Goal: Task Accomplishment & Management: Manage account settings

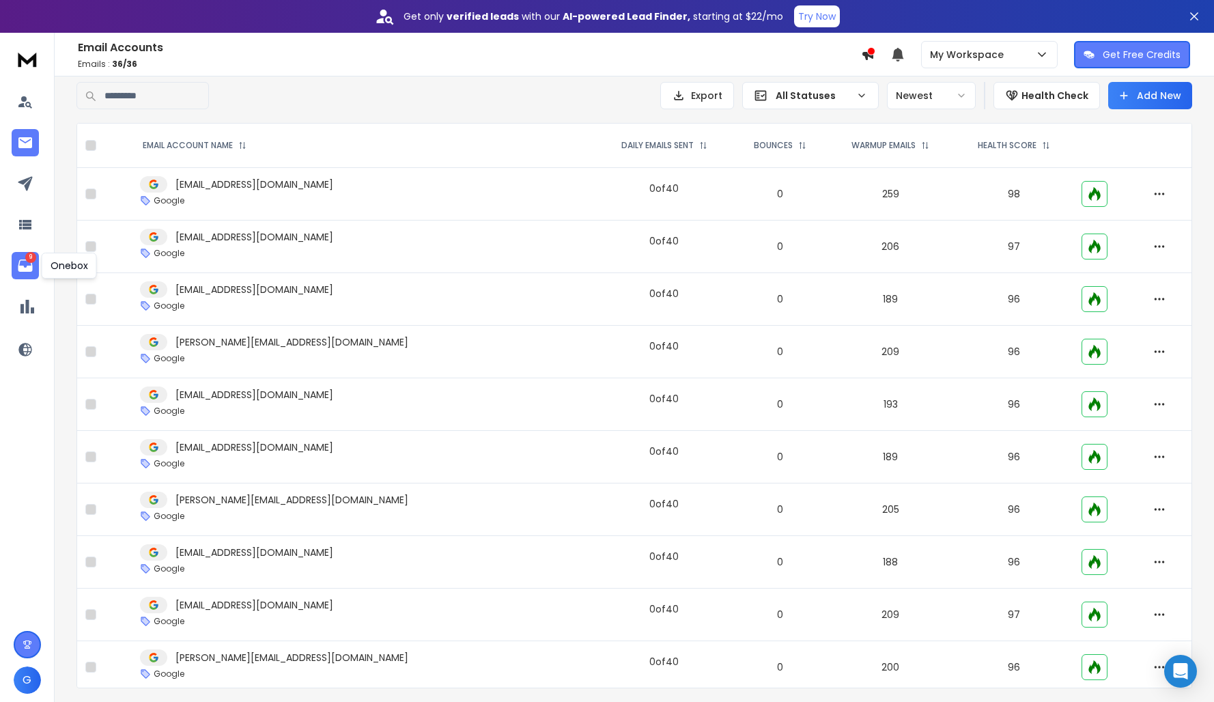
click at [27, 265] on icon at bounding box center [25, 265] width 16 height 16
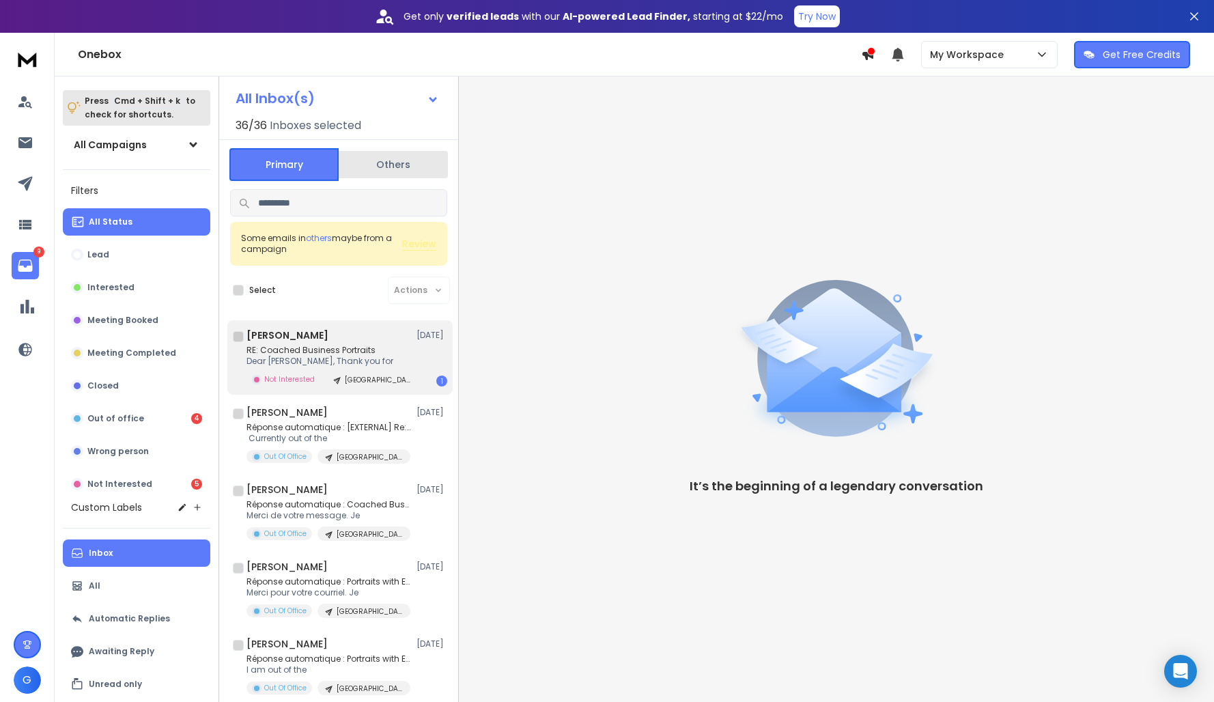
click at [322, 356] on p "Dear [PERSON_NAME], Thank you for" at bounding box center [328, 361] width 164 height 11
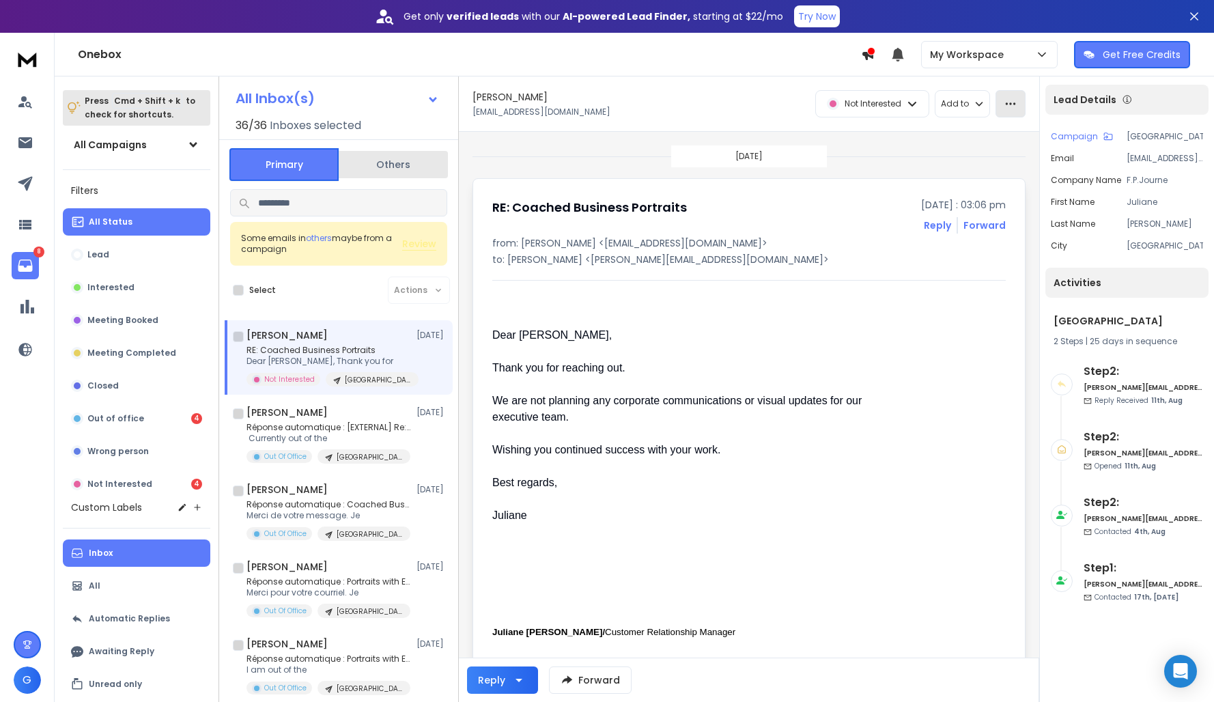
click at [1011, 106] on icon "button" at bounding box center [1010, 104] width 12 height 12
click at [999, 197] on div "Block email" at bounding box center [970, 200] width 102 height 22
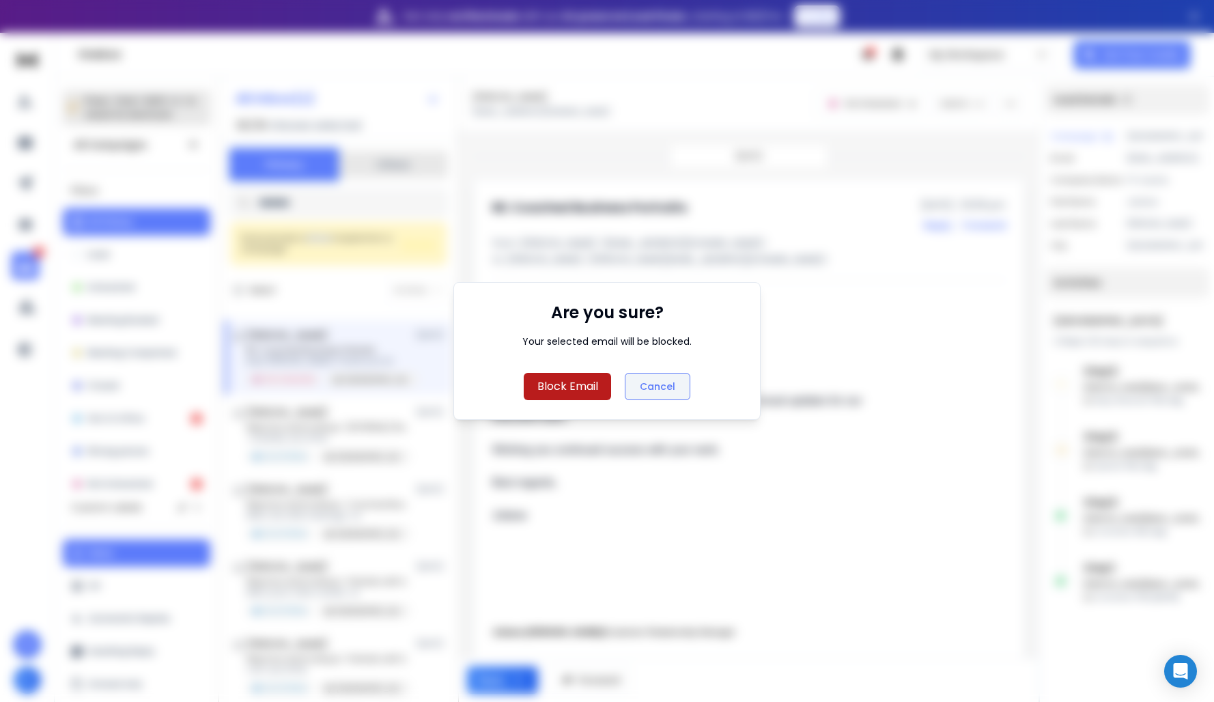
click at [563, 388] on button "Block Email" at bounding box center [567, 386] width 87 height 27
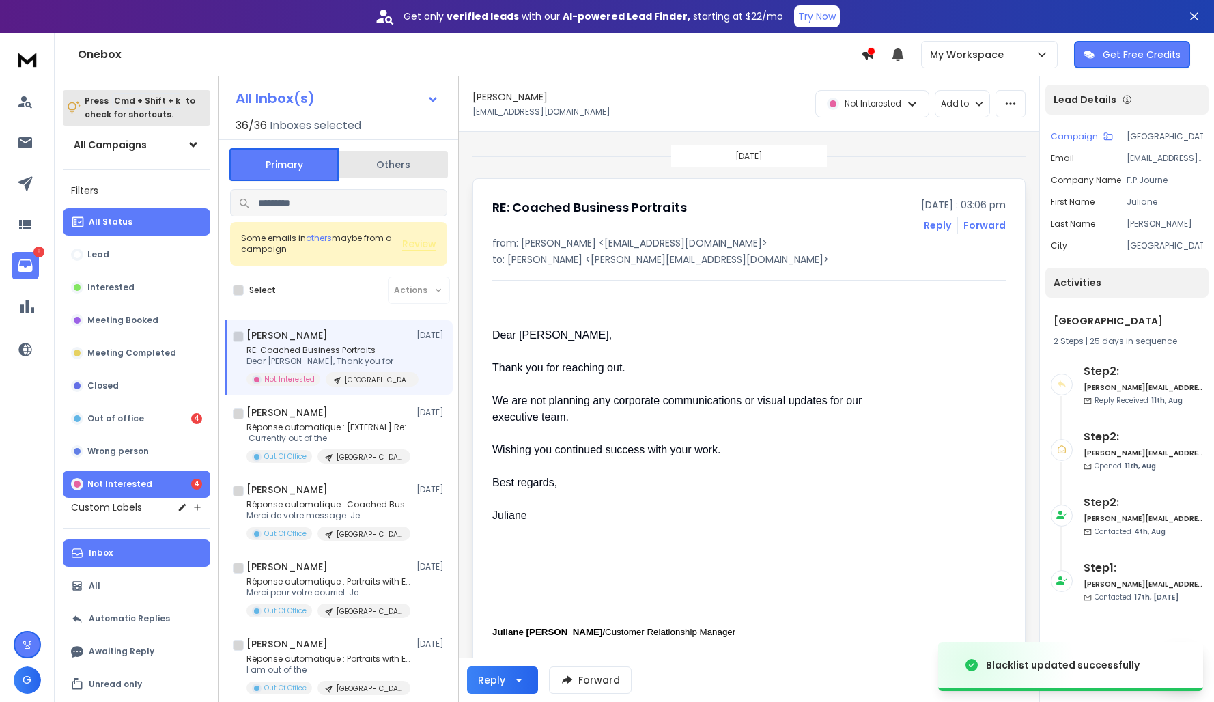
click at [150, 485] on button "Not Interested 4" at bounding box center [136, 483] width 147 height 27
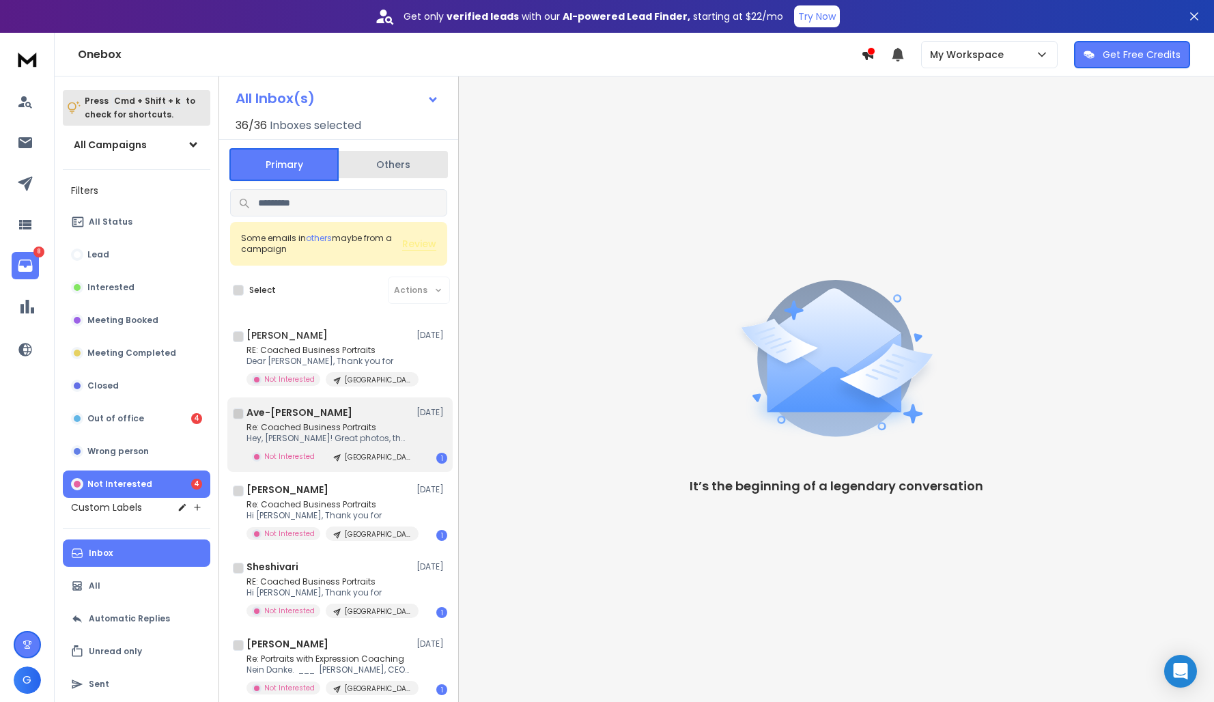
click at [374, 425] on p "Re: Coached Business Portraits" at bounding box center [328, 427] width 164 height 11
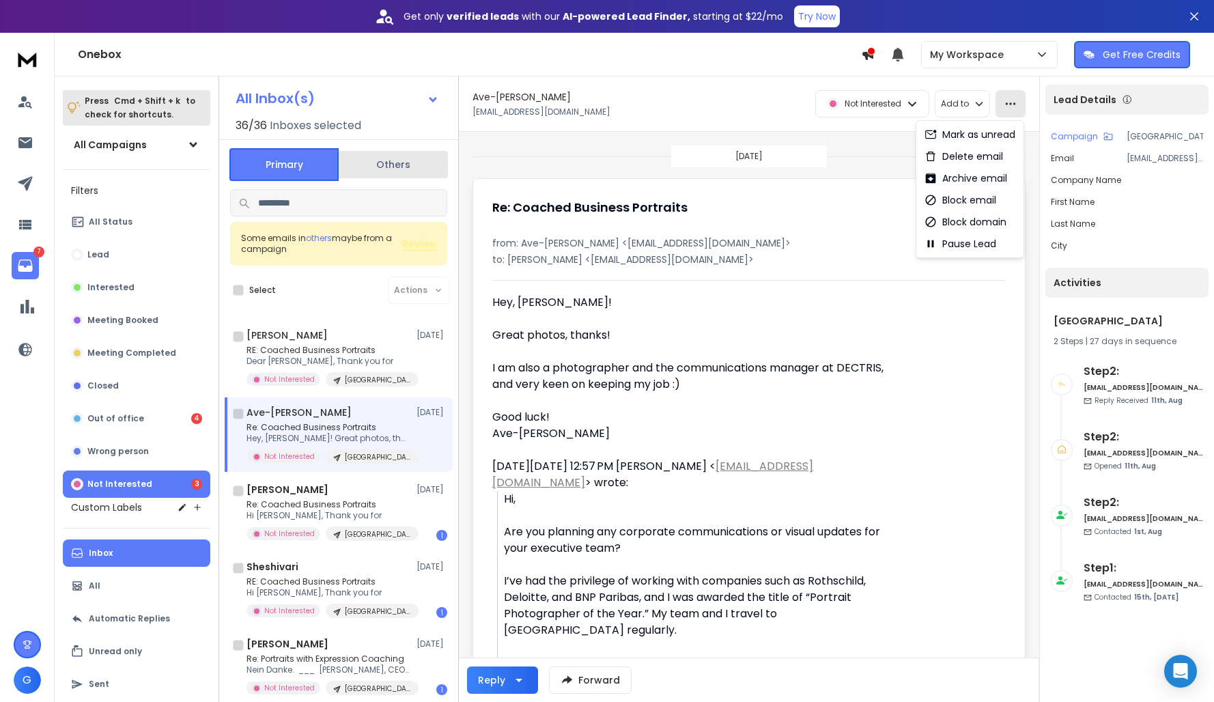
click at [1011, 107] on icon "button" at bounding box center [1010, 104] width 12 height 12
click at [982, 198] on div "Block email" at bounding box center [960, 200] width 72 height 14
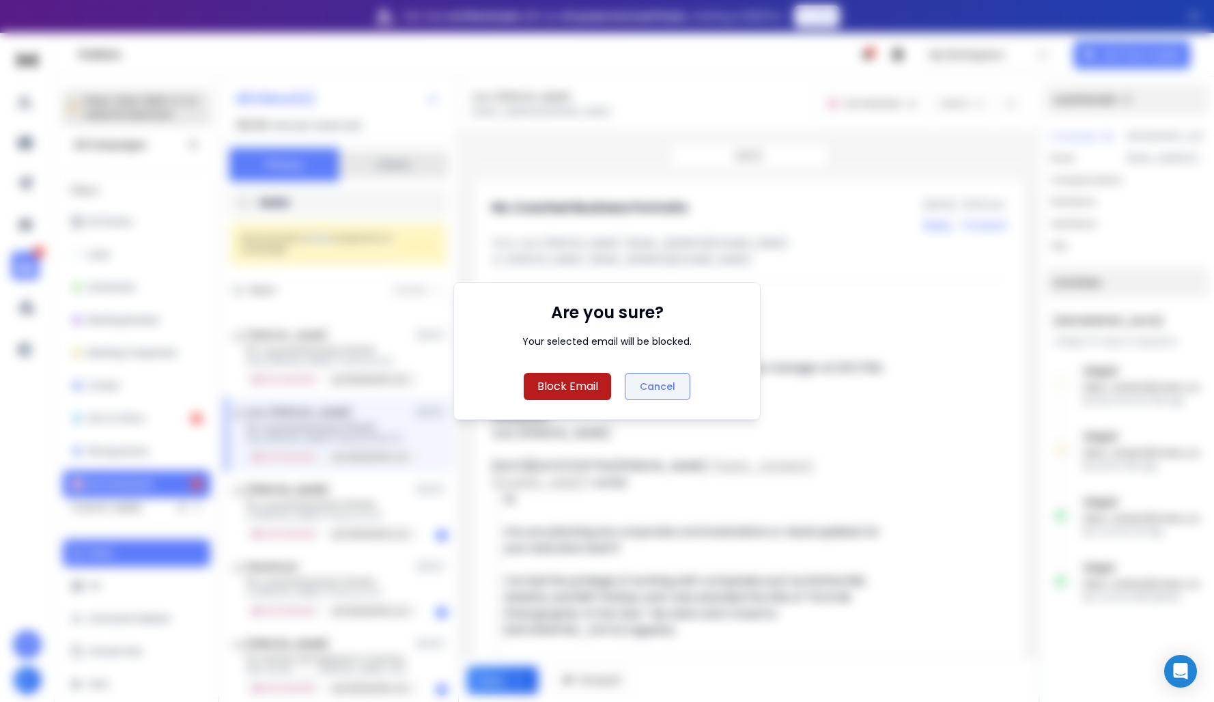
click at [548, 389] on button "Block Email" at bounding box center [567, 386] width 87 height 27
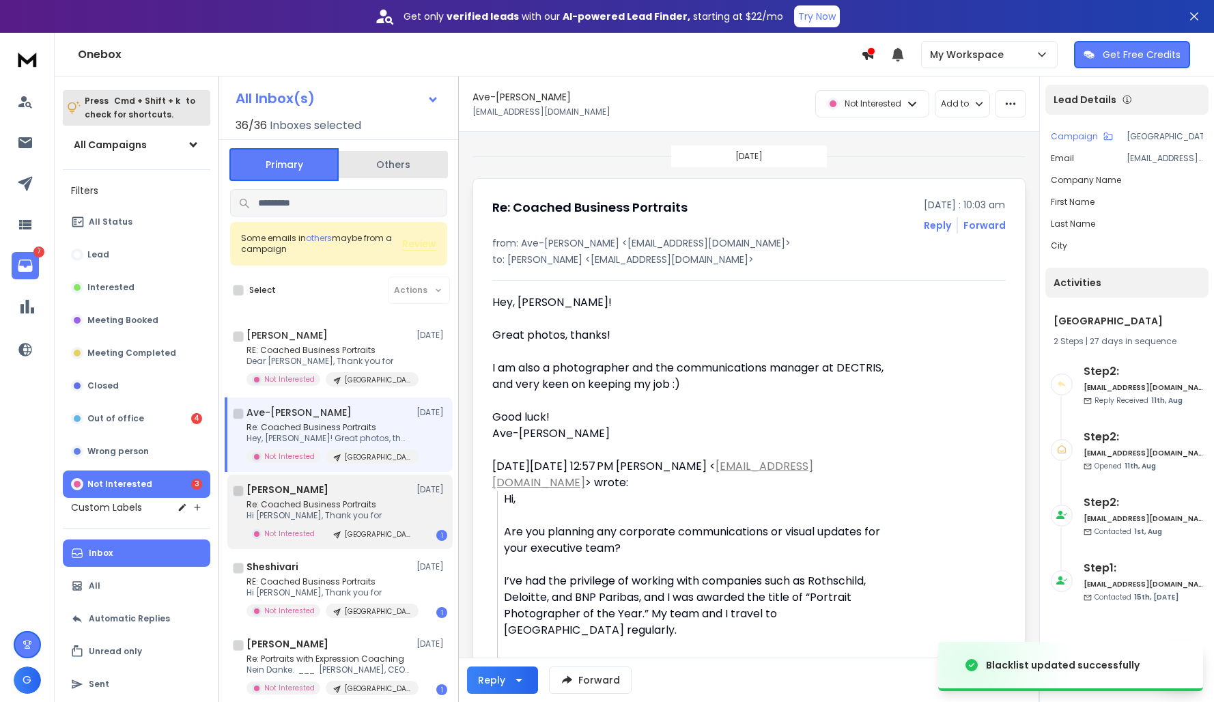
click at [350, 508] on p "Re: Coached Business Portraits" at bounding box center [328, 504] width 164 height 11
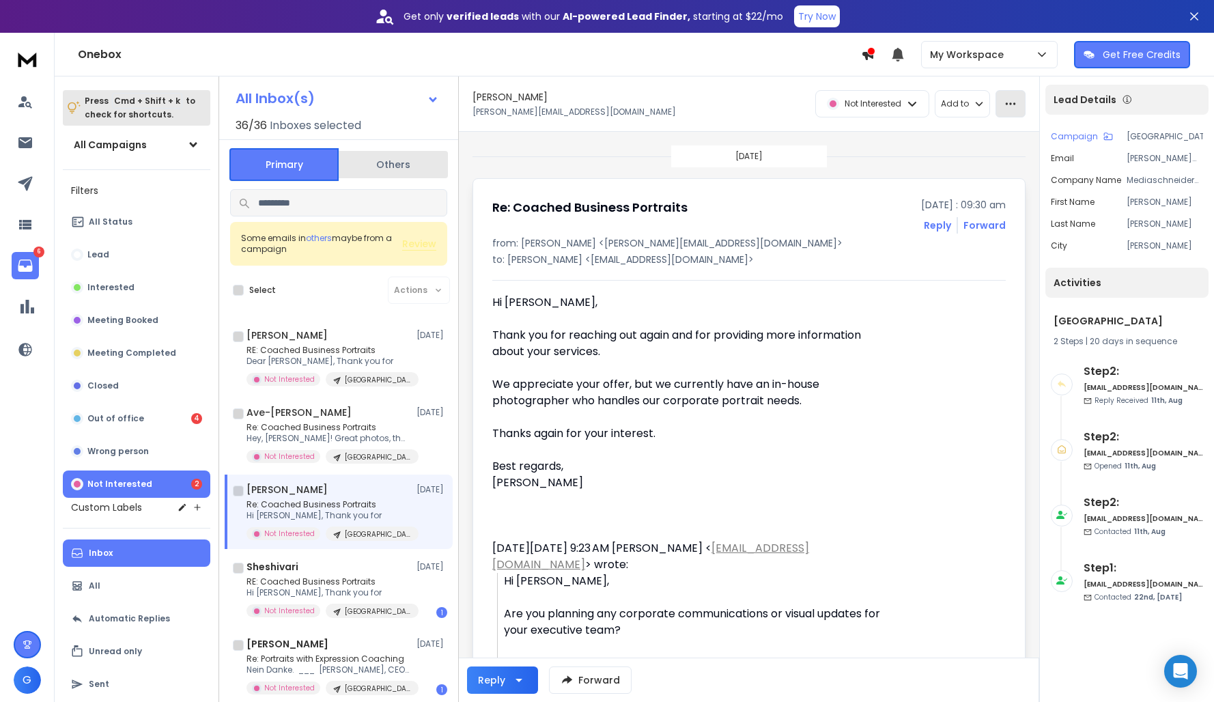
click at [1015, 109] on icon "button" at bounding box center [1010, 104] width 12 height 12
click at [968, 201] on div "Block email" at bounding box center [960, 200] width 72 height 14
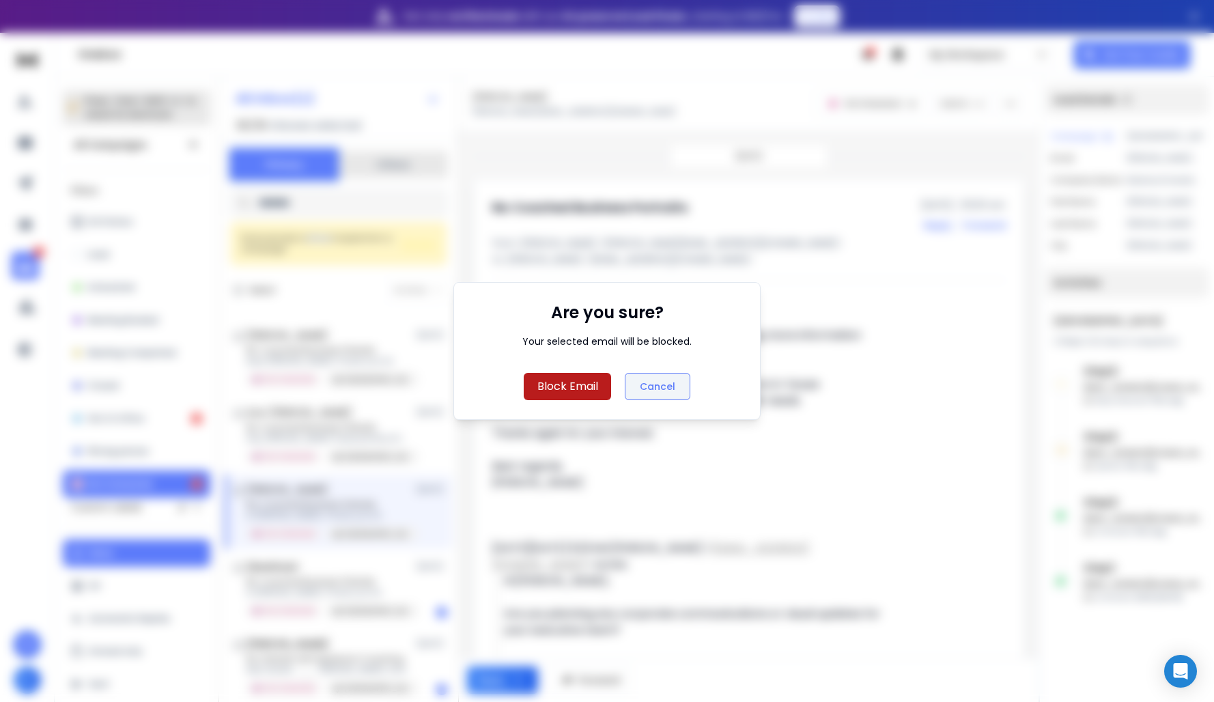
click at [576, 387] on button "Block Email" at bounding box center [567, 386] width 87 height 27
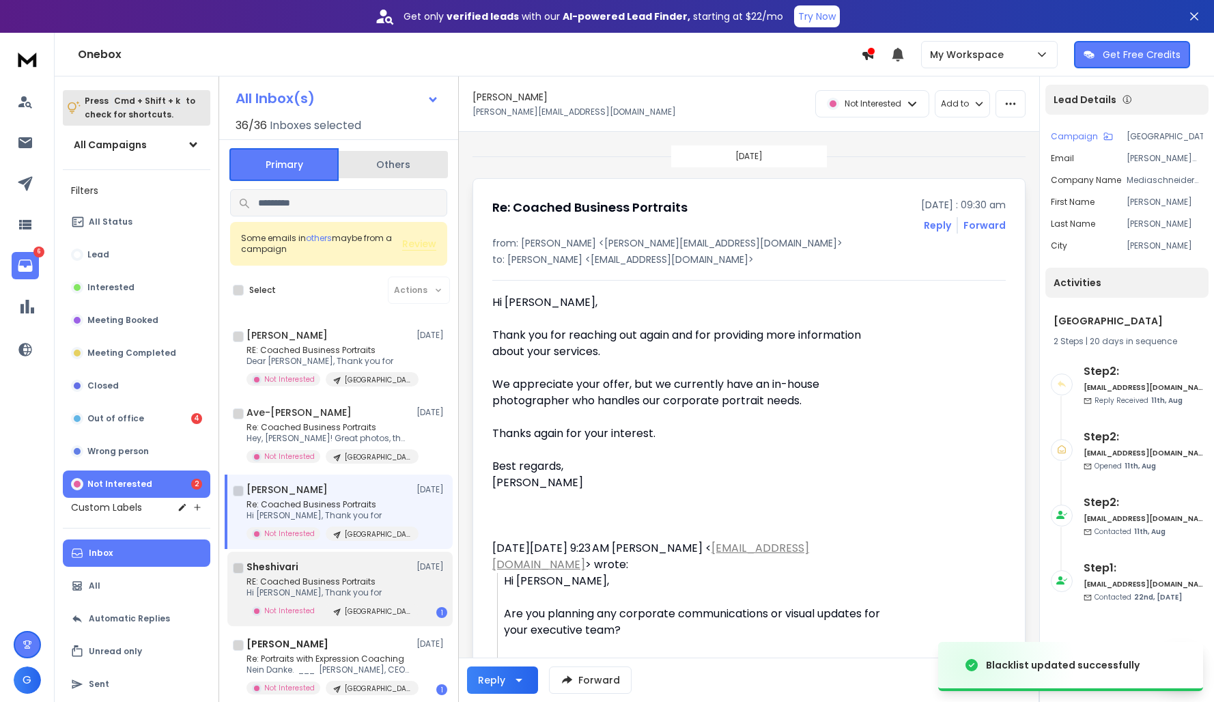
click at [334, 577] on p "RE: Coached Business Portraits" at bounding box center [328, 581] width 164 height 11
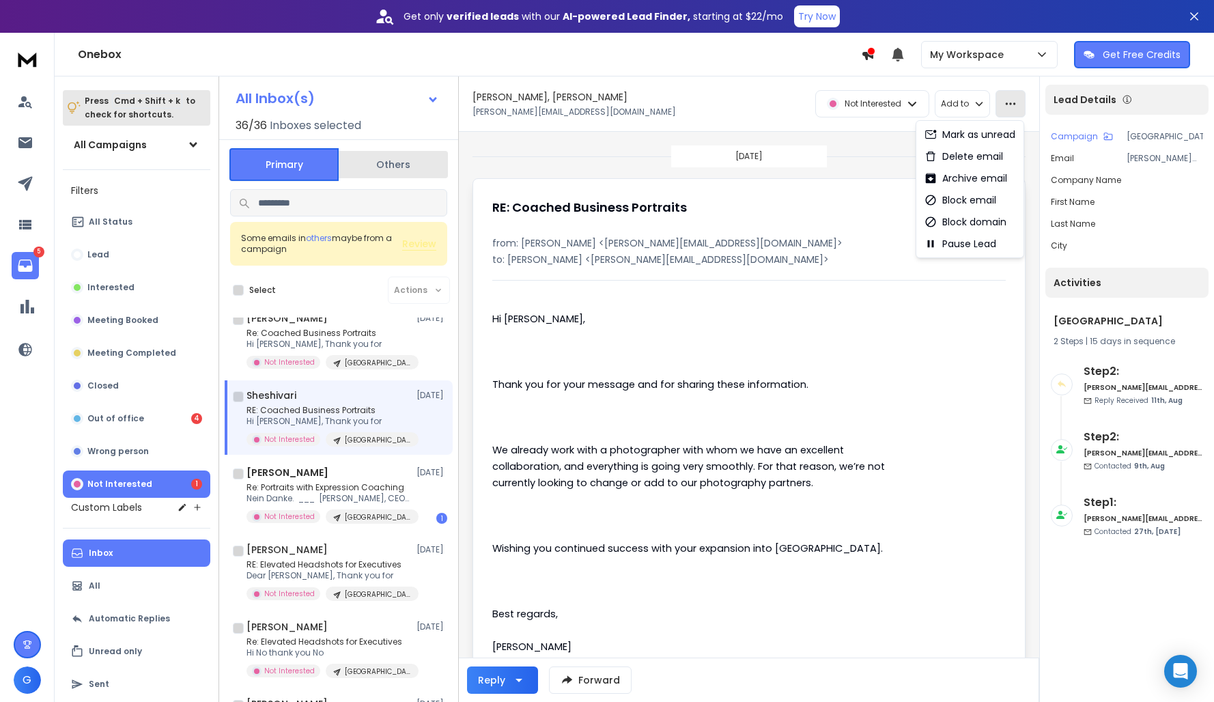
click at [1007, 104] on icon "button" at bounding box center [1010, 104] width 12 height 12
click at [964, 199] on div "Block email" at bounding box center [960, 200] width 72 height 14
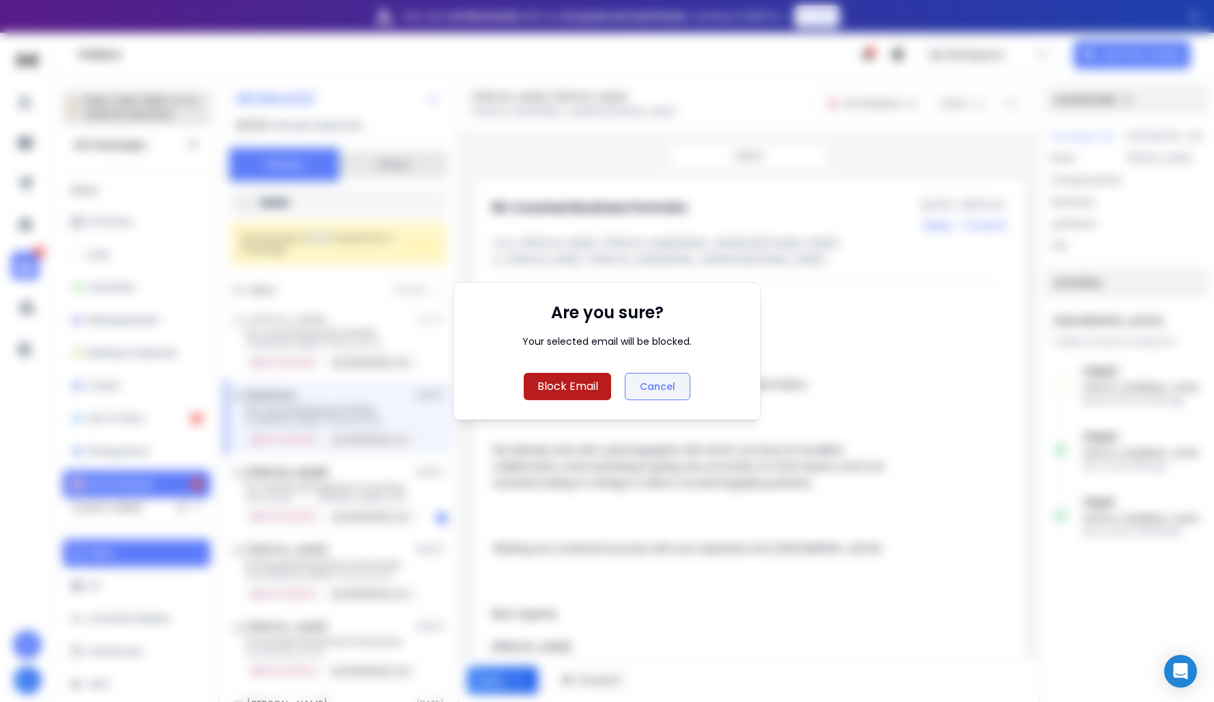
click at [563, 382] on button "Block Email" at bounding box center [567, 386] width 87 height 27
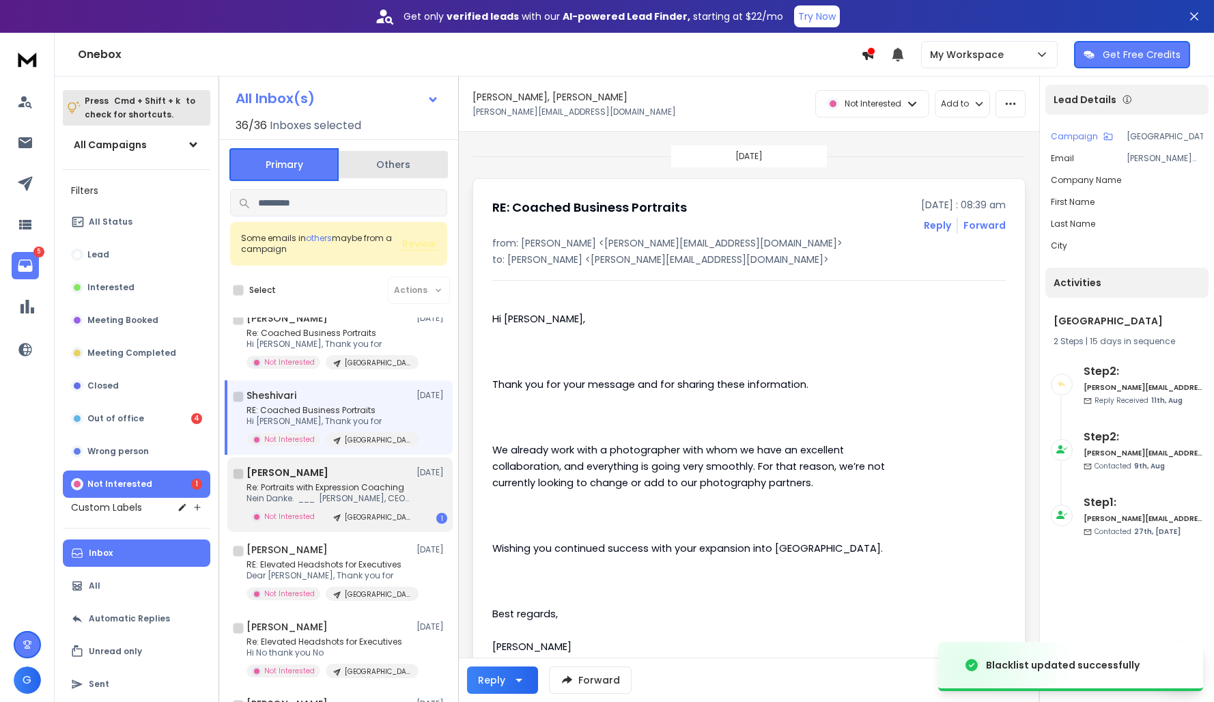
click at [361, 487] on p "Re: Portraits with Expression Coaching" at bounding box center [328, 487] width 164 height 11
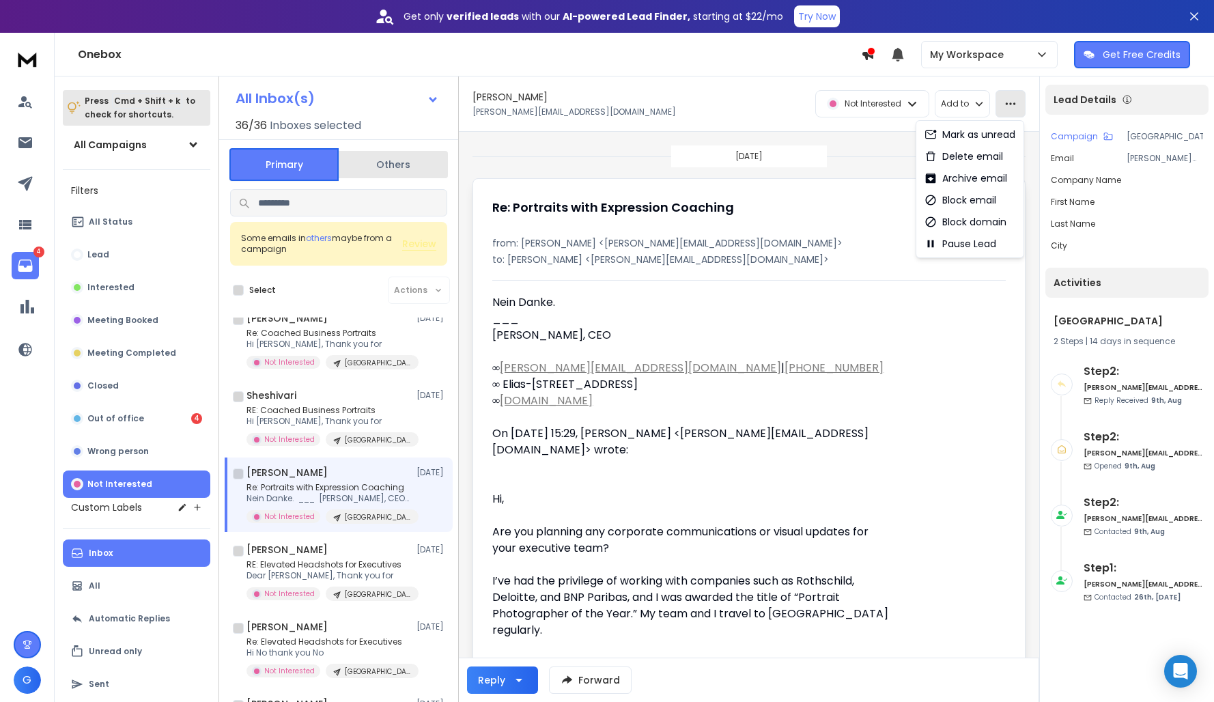
click at [1010, 104] on icon "button" at bounding box center [1010, 103] width 10 height 2
click at [954, 198] on div "Block email" at bounding box center [960, 200] width 72 height 14
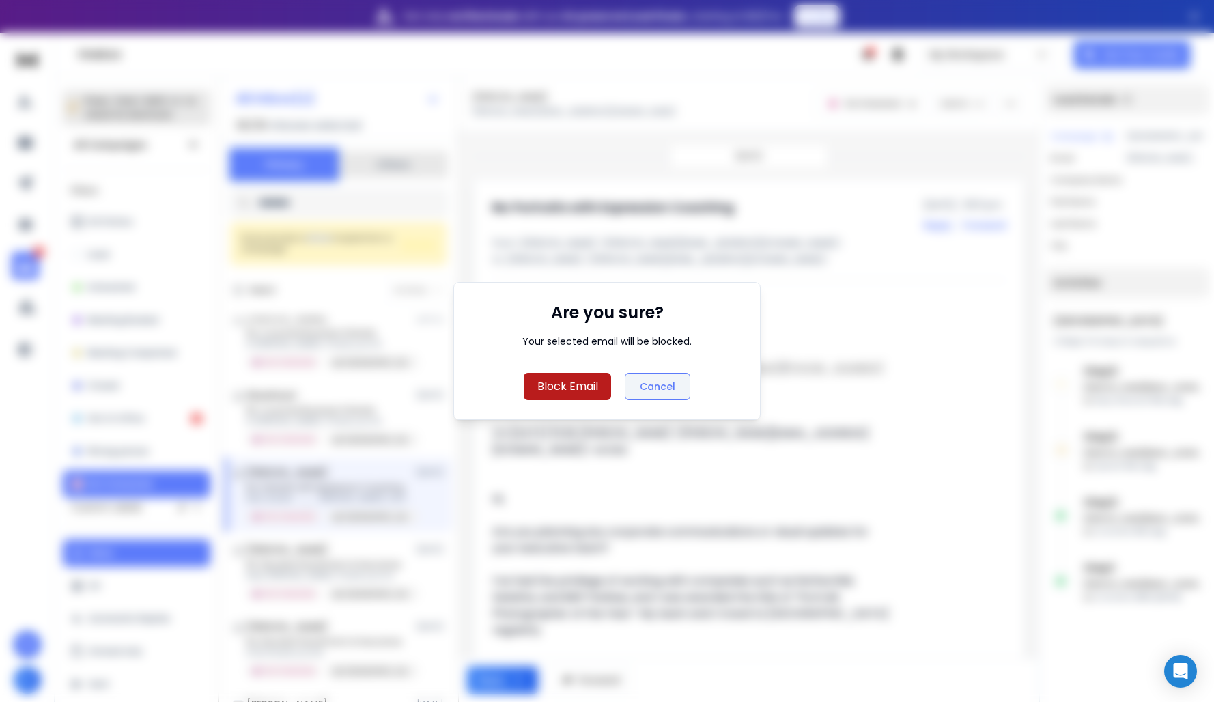
click at [569, 384] on button "Block Email" at bounding box center [567, 386] width 87 height 27
